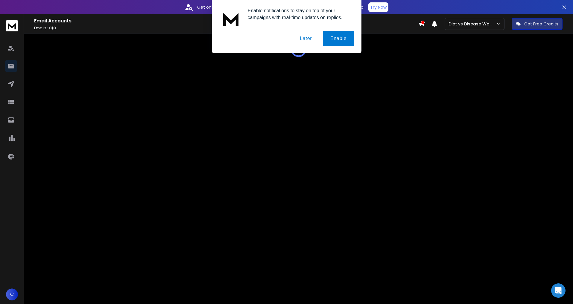
click at [310, 40] on button "Later" at bounding box center [306, 38] width 27 height 15
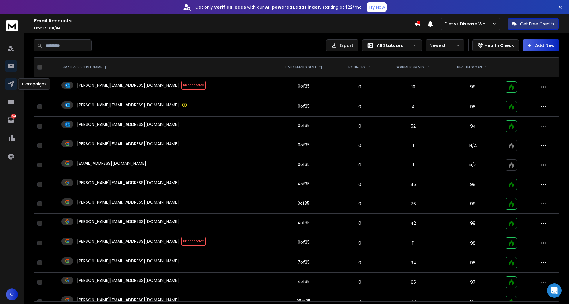
click at [16, 86] on link at bounding box center [11, 84] width 12 height 12
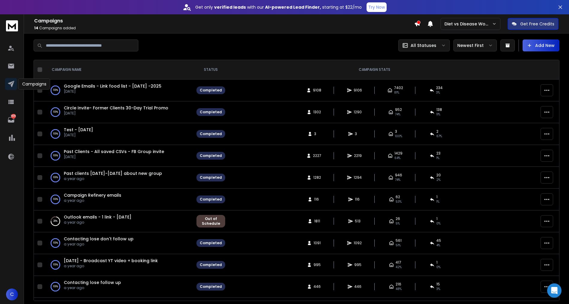
click at [110, 90] on p "[DATE]" at bounding box center [113, 91] width 98 height 5
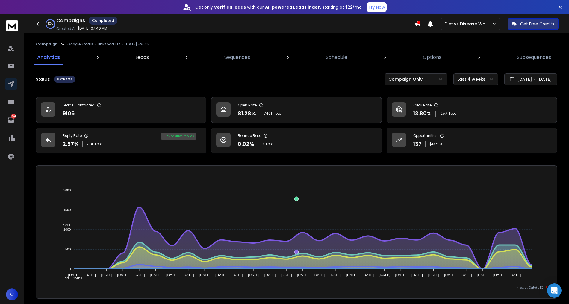
click at [140, 57] on p "Leads" at bounding box center [141, 57] width 13 height 7
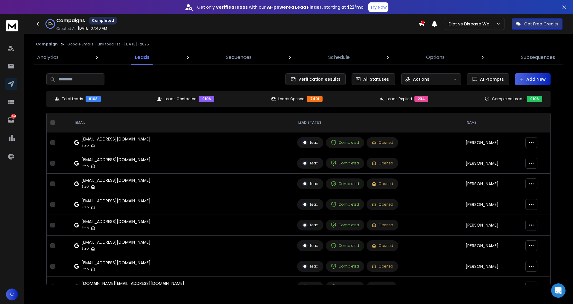
click at [536, 80] on button "Add New" at bounding box center [533, 79] width 36 height 12
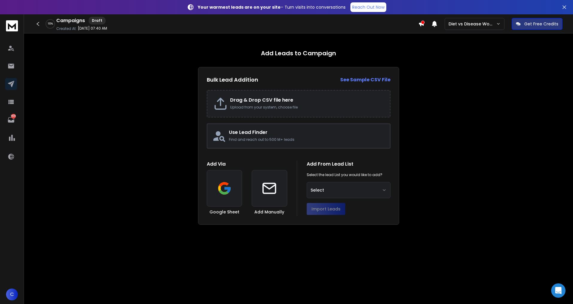
click at [283, 97] on h2 "Drag & Drop CSV file here" at bounding box center [307, 100] width 154 height 7
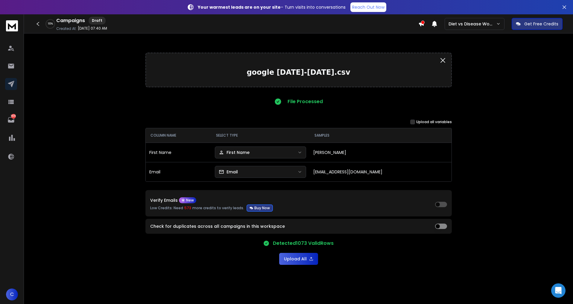
click at [442, 224] on div "Check for duplicates across all campaigns in this workspace" at bounding box center [299, 226] width 307 height 15
click at [442, 228] on button "Check for duplicates across all campaigns in this workspace" at bounding box center [441, 226] width 12 height 5
click at [292, 261] on button "Upload All" at bounding box center [298, 259] width 39 height 12
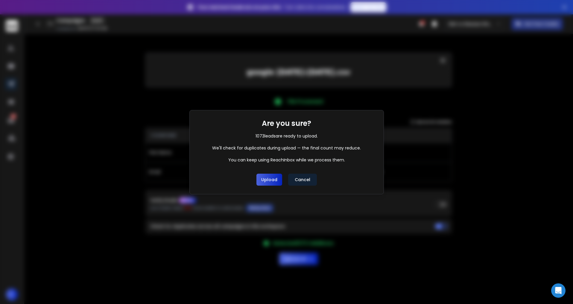
click at [266, 178] on button "Upload" at bounding box center [270, 180] width 26 height 12
